Goal: Communication & Community: Answer question/provide support

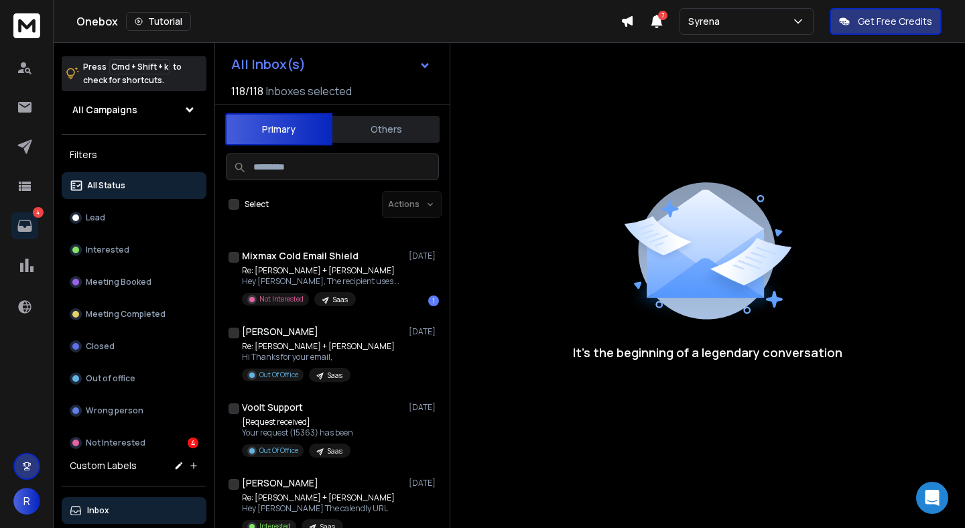
scroll to position [381, 0]
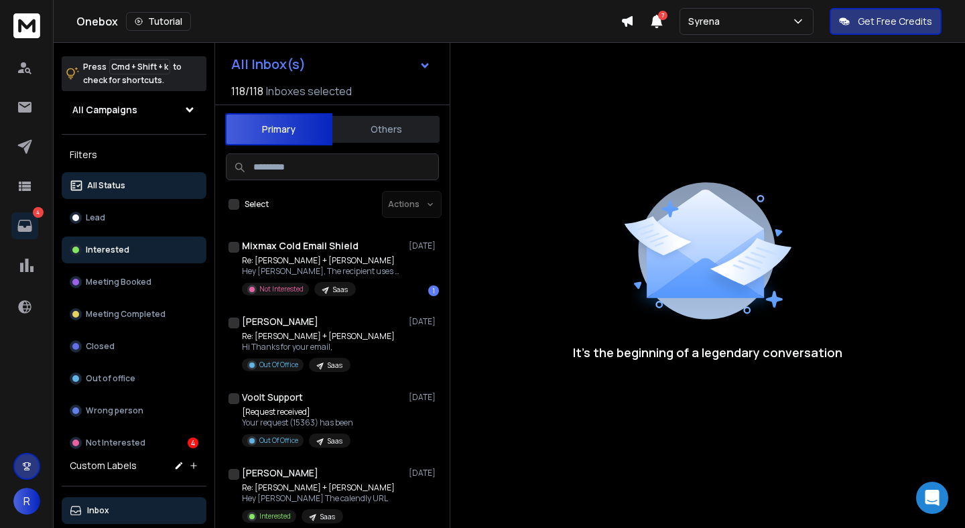
click at [117, 257] on button "Interested" at bounding box center [134, 249] width 145 height 27
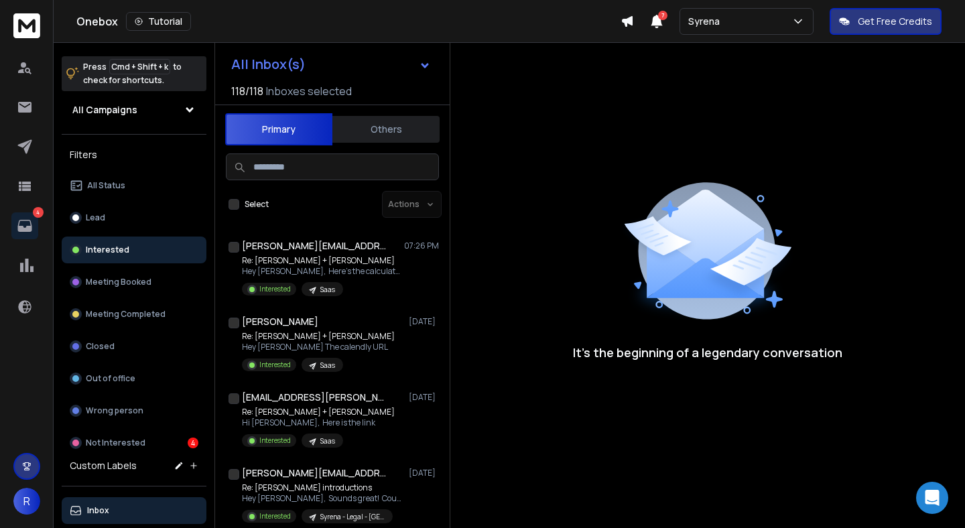
scroll to position [84, 0]
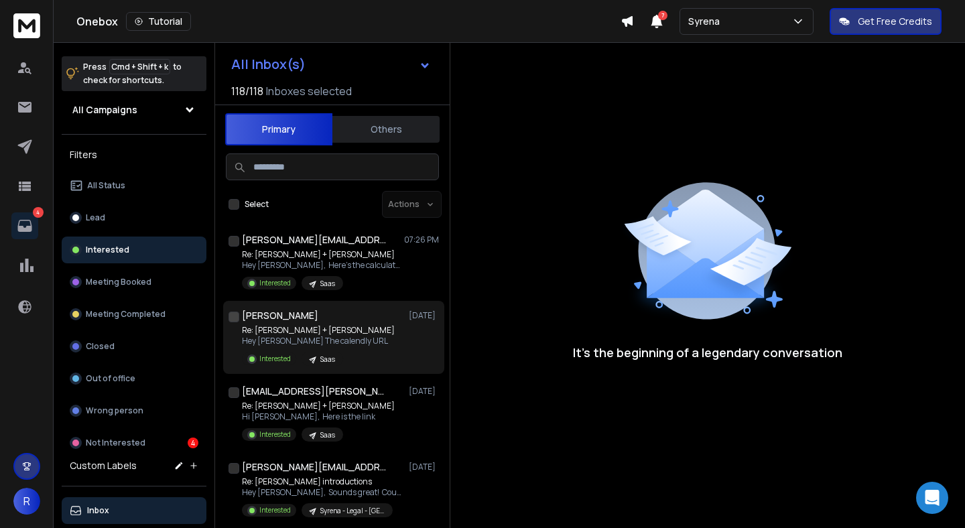
click at [352, 319] on div "[PERSON_NAME] [DATE]" at bounding box center [340, 315] width 197 height 13
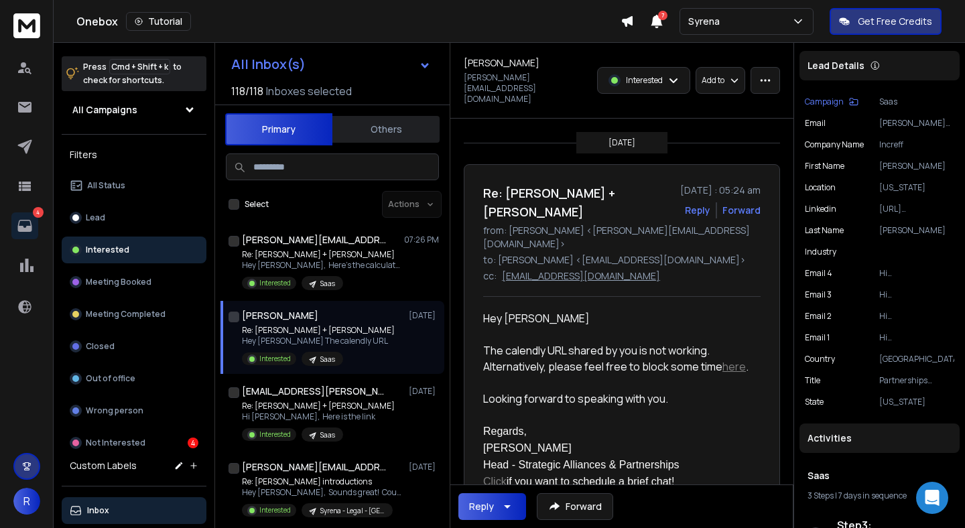
click at [730, 359] on link "here" at bounding box center [733, 366] width 23 height 15
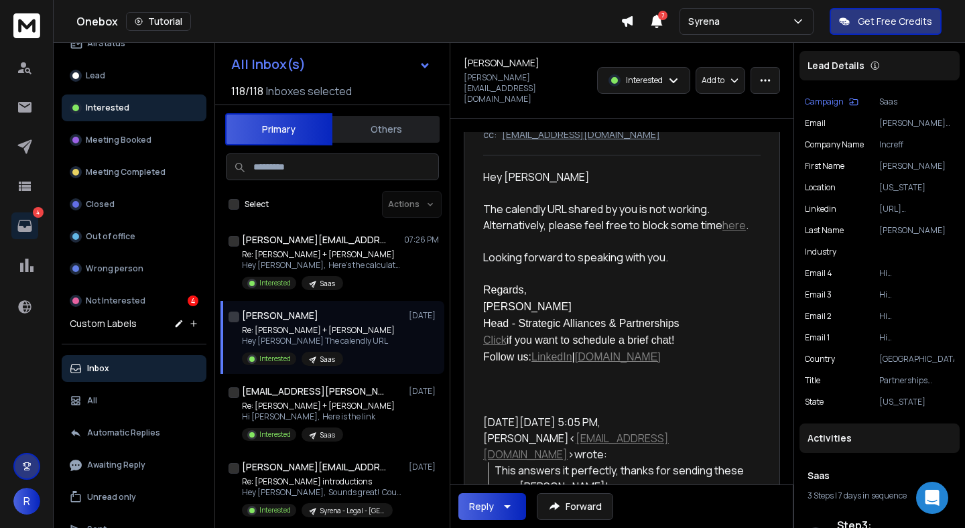
scroll to position [0, 0]
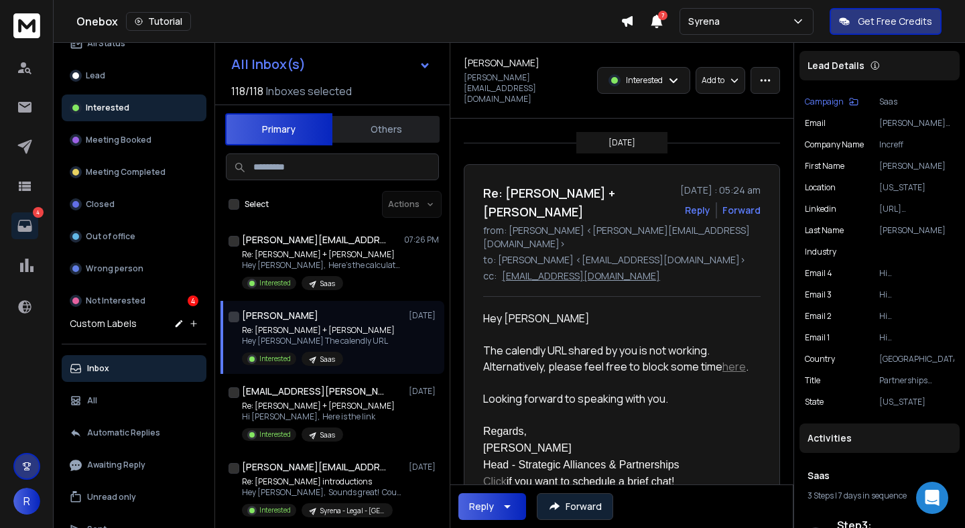
click at [569, 499] on button "Forward" at bounding box center [575, 506] width 76 height 27
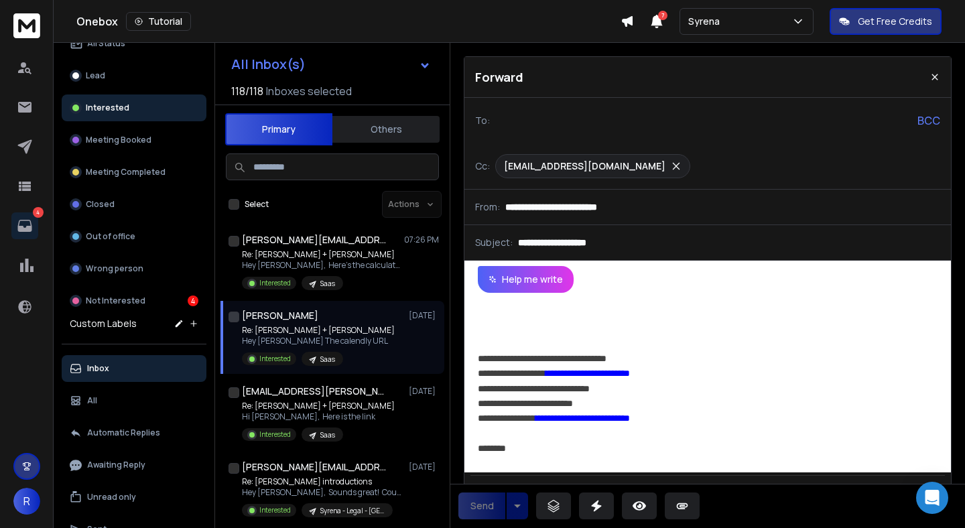
click at [670, 165] on icon at bounding box center [675, 166] width 11 height 11
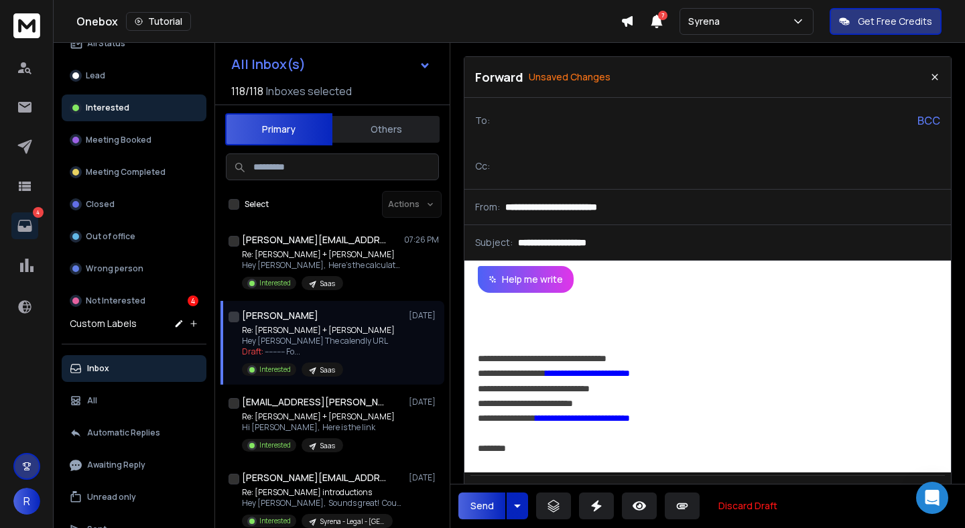
click at [561, 106] on div "To: BCC" at bounding box center [707, 121] width 486 height 46
click at [559, 115] on input at bounding box center [542, 121] width 94 height 24
type input "**********"
click at [493, 508] on button "Send" at bounding box center [481, 505] width 47 height 27
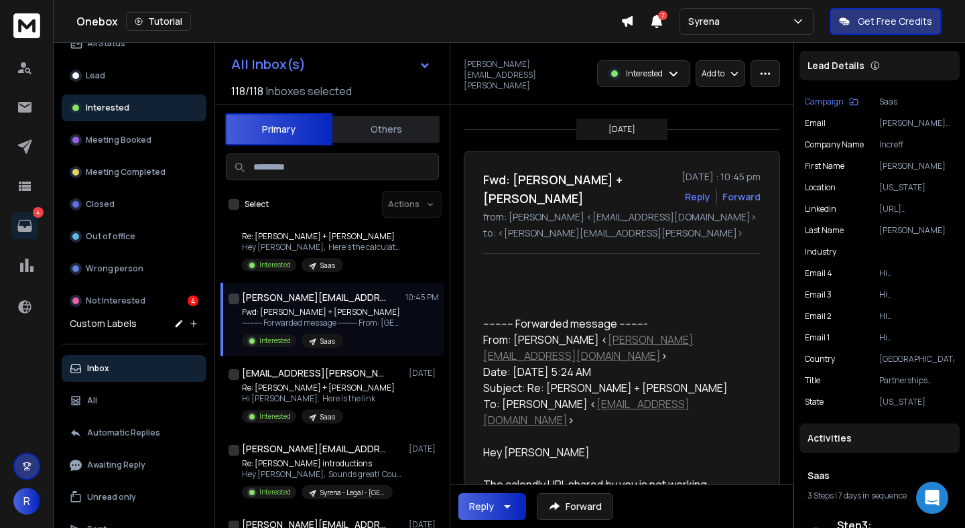
scroll to position [109, 0]
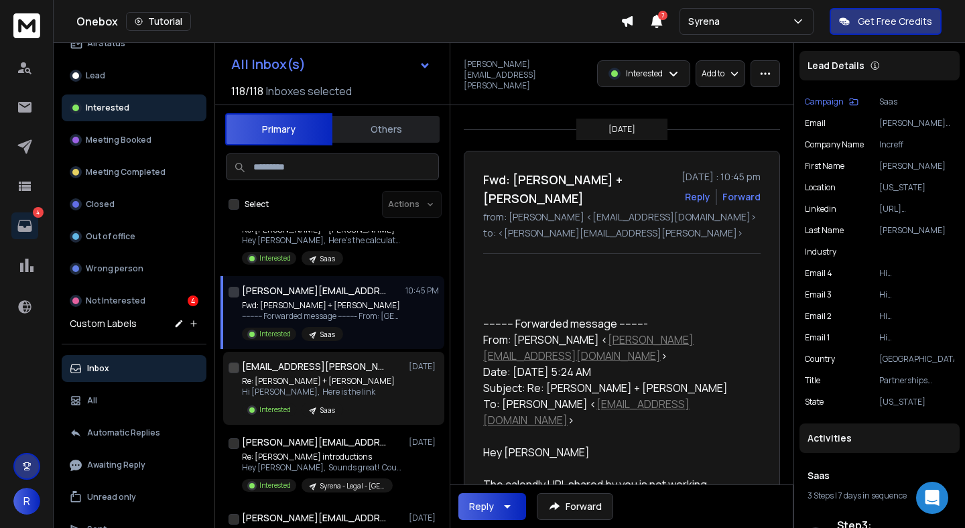
click at [328, 375] on div "[EMAIL_ADDRESS][PERSON_NAME][DOMAIN_NAME] [DATE] Re: [PERSON_NAME] + [PERSON_NA…" at bounding box center [340, 388] width 197 height 57
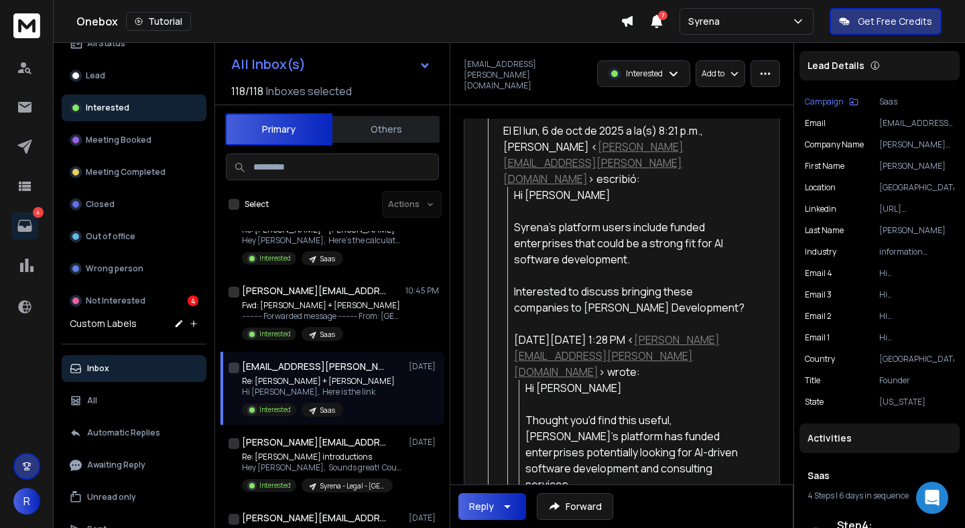
scroll to position [214, 0]
